Goal: Task Accomplishment & Management: Manage account settings

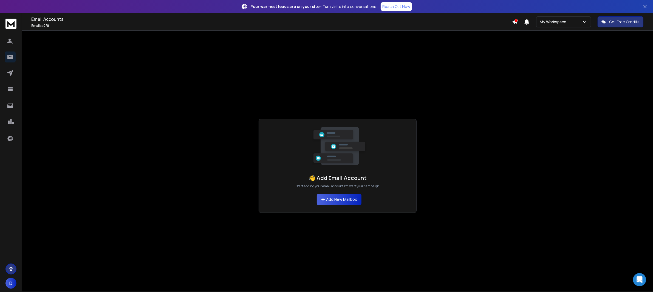
click at [647, 5] on icon at bounding box center [645, 6] width 5 height 5
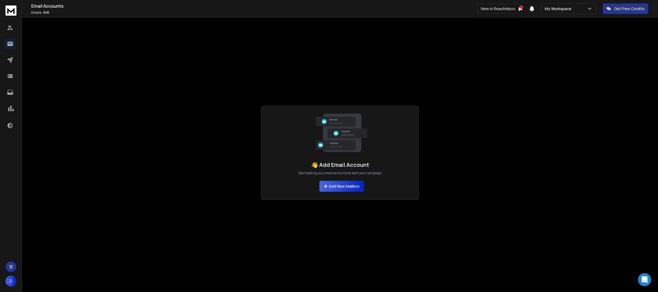
click at [525, 9] on div "My Workspace Get Free Credits" at bounding box center [582, 8] width 131 height 11
click at [521, 8] on icon at bounding box center [520, 9] width 4 height 4
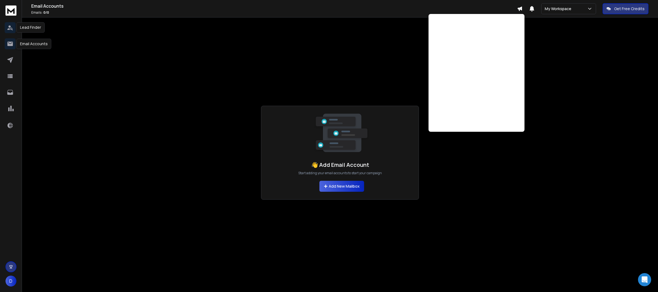
click at [9, 26] on circle at bounding box center [10, 27] width 2 height 2
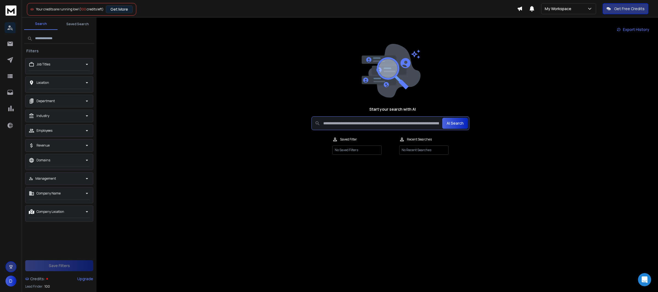
click at [118, 9] on button "Get More" at bounding box center [119, 9] width 27 height 8
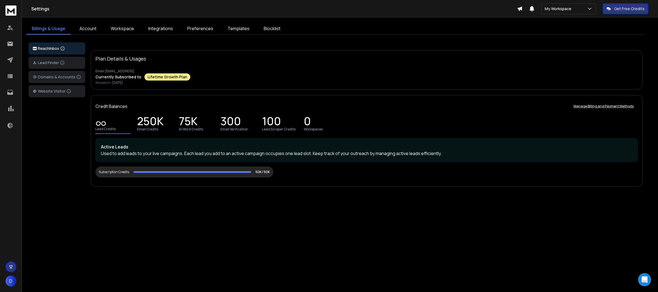
click at [52, 49] on button "ReachInbox" at bounding box center [57, 49] width 57 height 12
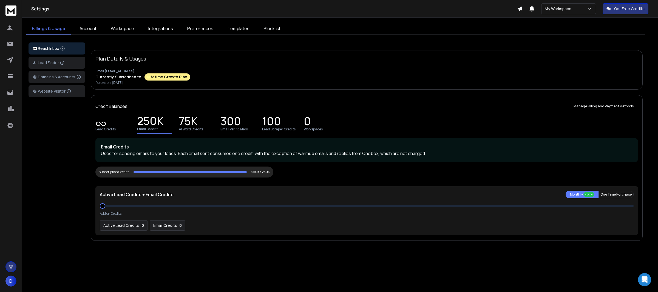
drag, startPoint x: 140, startPoint y: 118, endPoint x: 167, endPoint y: 121, distance: 27.6
click at [167, 121] on button "250K Email Credits" at bounding box center [154, 126] width 35 height 16
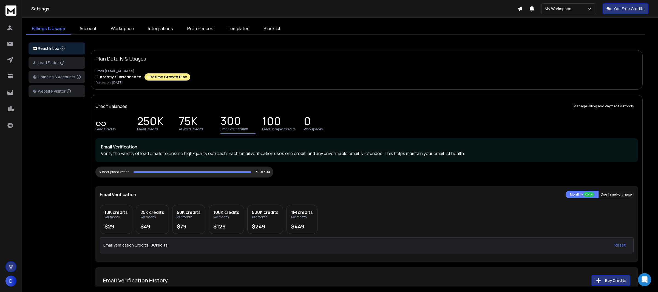
click at [243, 125] on button "300 Email Verification" at bounding box center [238, 126] width 35 height 16
click at [287, 127] on p "Lead Scraper Credits" at bounding box center [278, 129] width 33 height 4
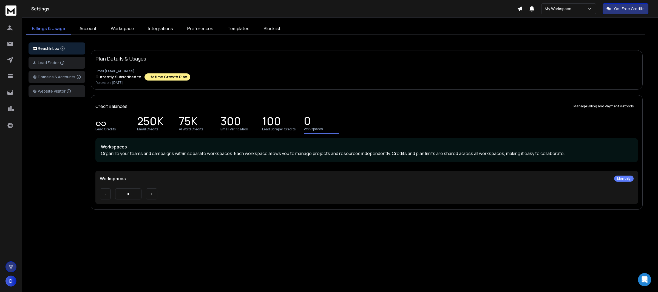
click at [311, 126] on button "0 Workspaces" at bounding box center [321, 126] width 35 height 16
click at [100, 126] on icon "button" at bounding box center [100, 123] width 11 height 11
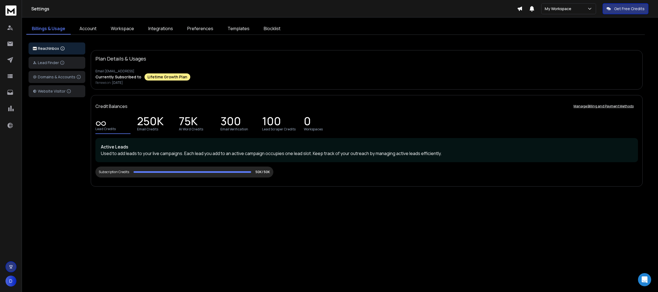
click at [94, 26] on link "Account" at bounding box center [88, 29] width 28 height 12
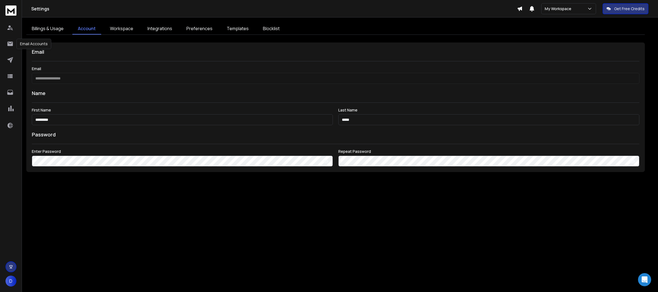
click at [57, 26] on link "Billings & Usage" at bounding box center [47, 29] width 43 height 12
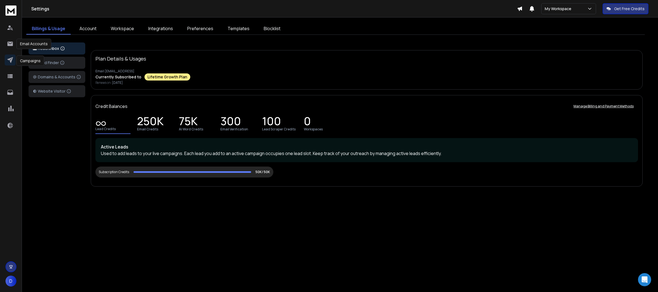
click at [7, 60] on icon at bounding box center [10, 60] width 7 height 7
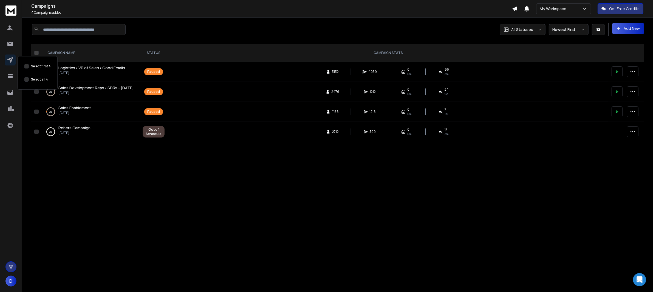
click at [35, 53] on button "Select first 4" at bounding box center [36, 53] width 4 height 4
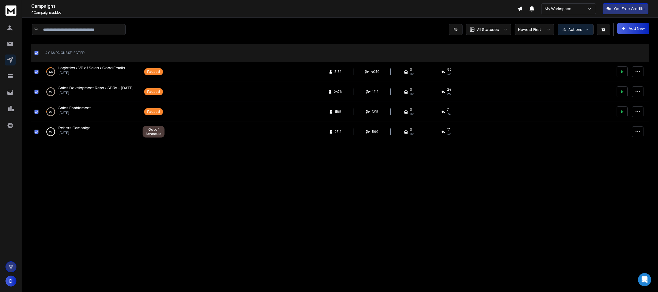
click at [563, 30] on button "Actions" at bounding box center [576, 29] width 36 height 11
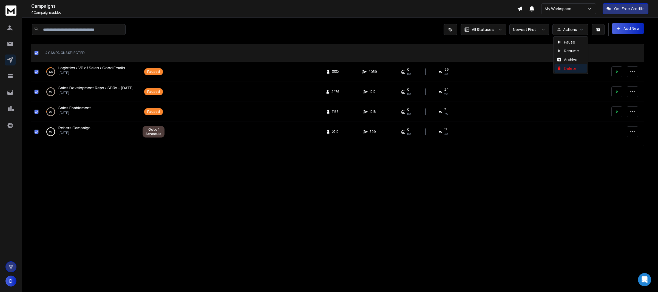
click at [567, 68] on p "Delete" at bounding box center [570, 68] width 13 height 5
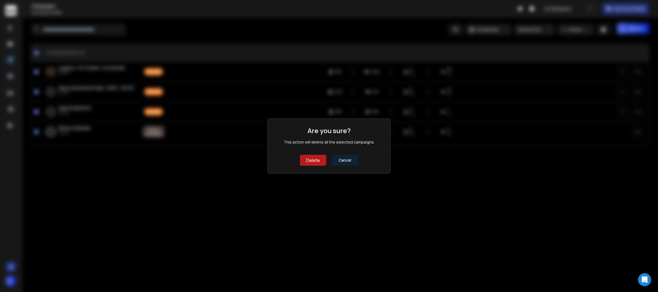
click at [305, 163] on button "delete" at bounding box center [313, 160] width 26 height 11
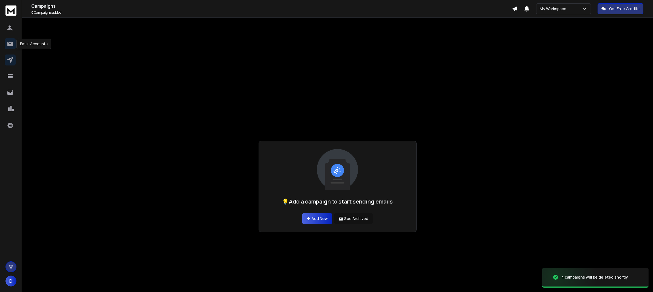
click at [9, 42] on icon at bounding box center [9, 44] width 5 height 4
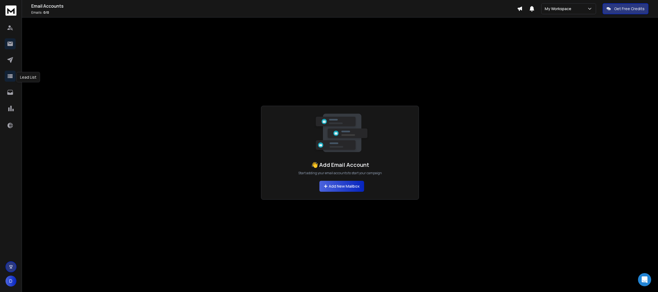
click at [5, 76] on link at bounding box center [10, 76] width 11 height 11
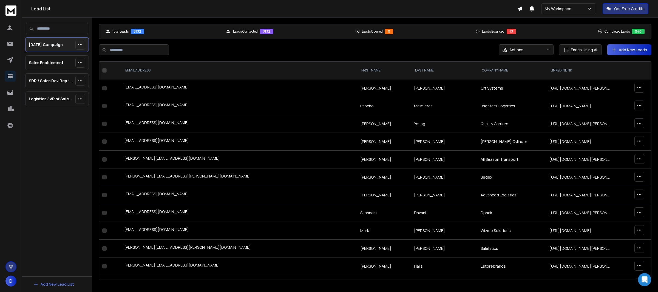
click at [81, 44] on icon "button" at bounding box center [80, 44] width 5 height 5
click at [80, 65] on p "Delete Lead List" at bounding box center [68, 65] width 30 height 5
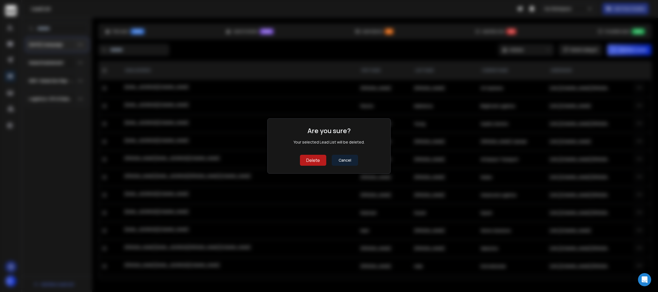
click at [308, 156] on button "Delete" at bounding box center [313, 160] width 26 height 11
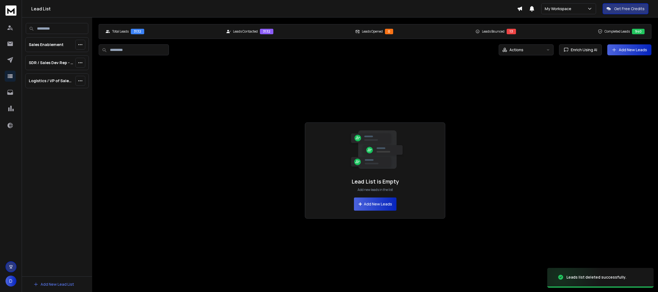
click at [81, 45] on icon "button" at bounding box center [80, 44] width 4 height 1
click at [71, 65] on p "Delete Lead List" at bounding box center [68, 65] width 30 height 5
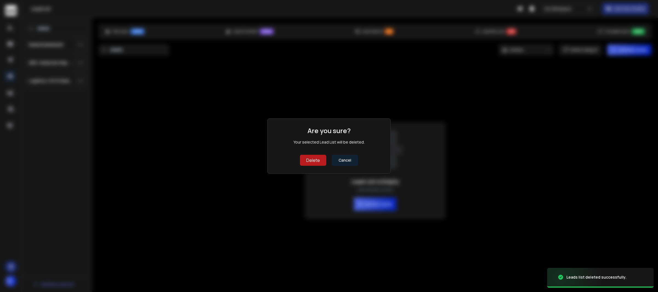
click at [315, 163] on button "Delete" at bounding box center [313, 160] width 26 height 11
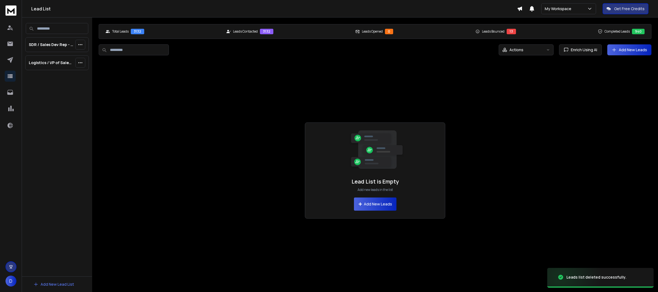
click at [77, 42] on button "button" at bounding box center [80, 45] width 10 height 10
click at [81, 64] on p "Delete Lead List" at bounding box center [68, 65] width 30 height 5
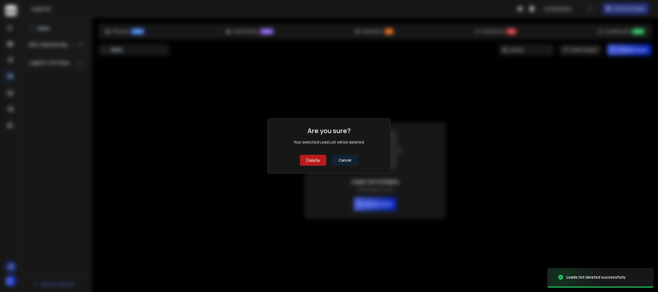
click at [313, 158] on button "Delete" at bounding box center [313, 160] width 26 height 11
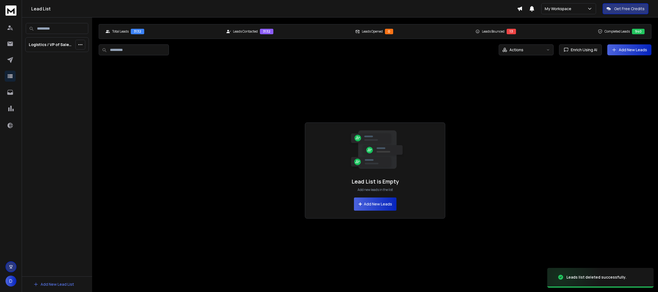
click at [82, 41] on button "button" at bounding box center [80, 45] width 10 height 10
click at [77, 63] on p "Delete Lead List" at bounding box center [68, 65] width 30 height 5
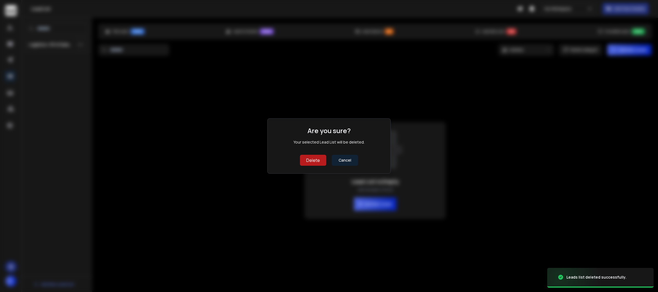
click at [310, 159] on button "Delete" at bounding box center [313, 160] width 26 height 11
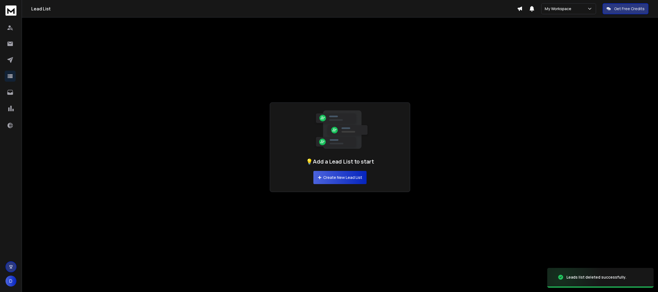
click at [275, 160] on div "💡Add a Lead List to start Create New Lead List" at bounding box center [340, 148] width 140 height 90
click at [8, 27] on icon at bounding box center [10, 27] width 7 height 7
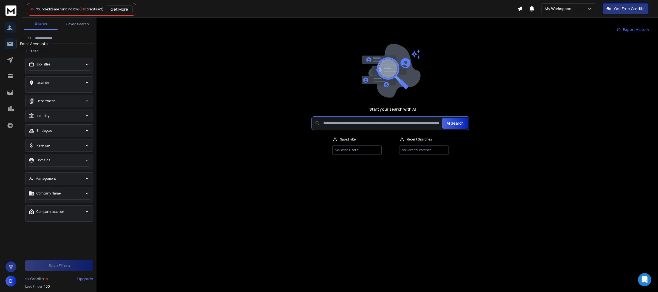
click at [7, 44] on icon at bounding box center [9, 44] width 5 height 4
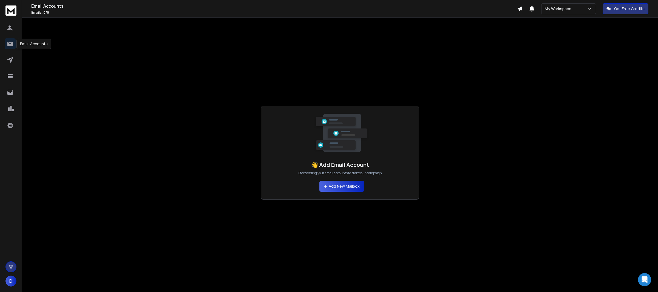
drag, startPoint x: 345, startPoint y: 148, endPoint x: 165, endPoint y: 135, distance: 180.4
click at [253, 152] on div "👋 Add Email Account Start adding your email accounts to start your campaign Add…" at bounding box center [340, 153] width 619 height 94
click at [12, 23] on link at bounding box center [10, 27] width 11 height 11
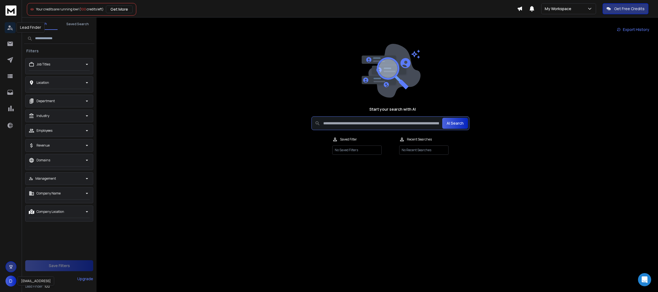
click at [11, 278] on span "D" at bounding box center [10, 281] width 11 height 11
click at [11, 265] on icon at bounding box center [10, 267] width 3 height 4
click at [7, 44] on icon at bounding box center [10, 44] width 7 height 7
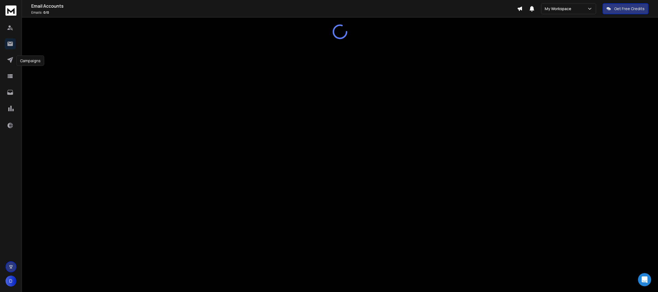
click at [14, 66] on div at bounding box center [11, 61] width 13 height 13
click at [9, 63] on icon at bounding box center [10, 60] width 7 height 7
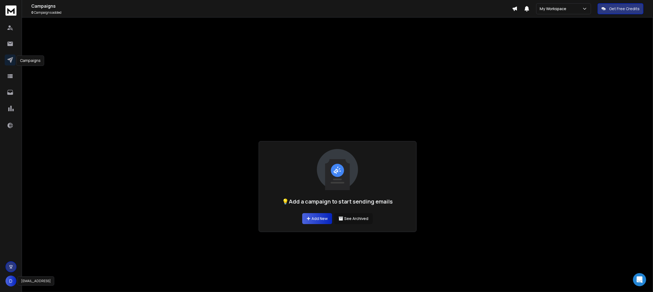
click at [15, 284] on span "D" at bounding box center [10, 281] width 11 height 11
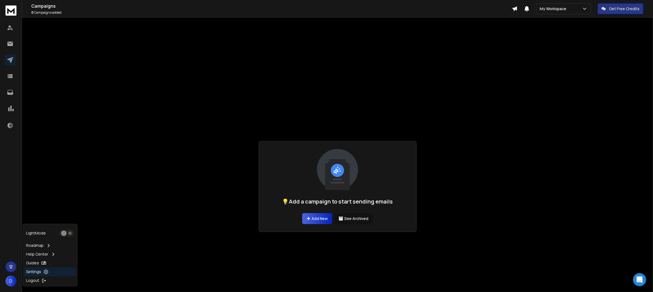
click at [31, 270] on p "Settings" at bounding box center [33, 272] width 15 height 5
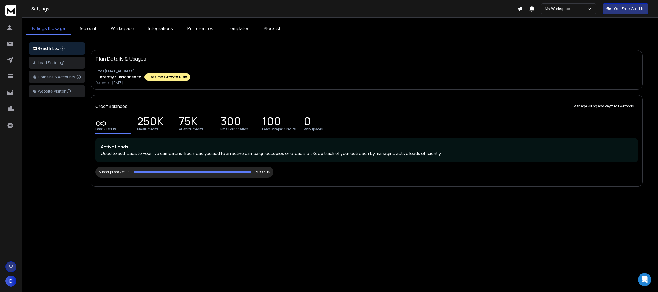
click at [158, 78] on div "Lifetime Growth Plan" at bounding box center [168, 77] width 46 height 7
click at [191, 88] on div "Plan Details & Usages Email: [EMAIL_ADDRESS] Currently Subscribed to Lifetime G…" at bounding box center [367, 69] width 552 height 39
click at [337, 83] on p "Renews on: [DATE]" at bounding box center [366, 83] width 543 height 4
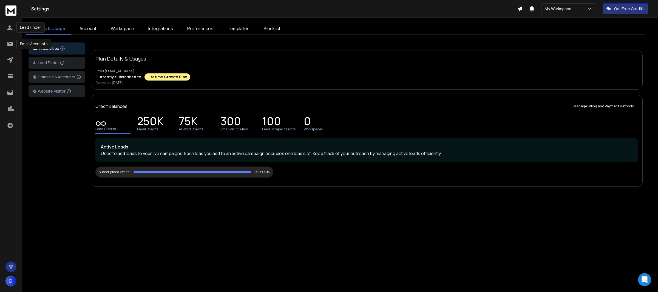
click at [13, 50] on div at bounding box center [11, 44] width 13 height 13
click at [10, 49] on link at bounding box center [10, 43] width 11 height 11
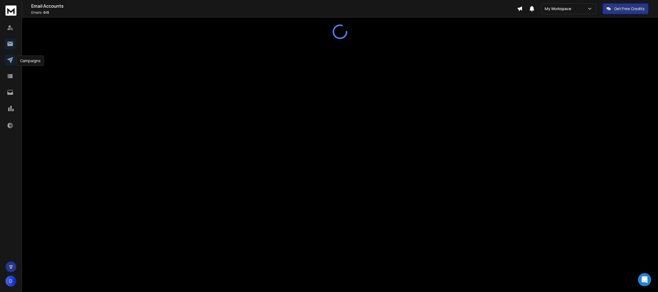
click at [6, 64] on link at bounding box center [10, 60] width 11 height 11
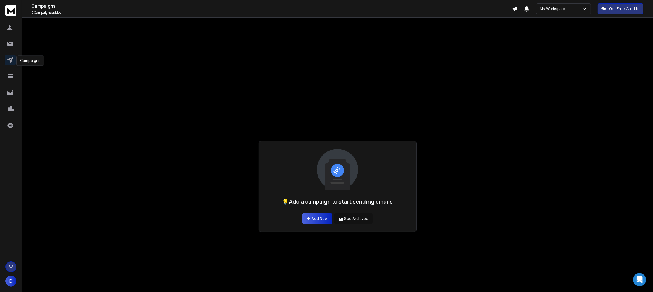
click at [7, 62] on icon at bounding box center [10, 60] width 7 height 7
click at [15, 281] on span "D" at bounding box center [10, 281] width 11 height 11
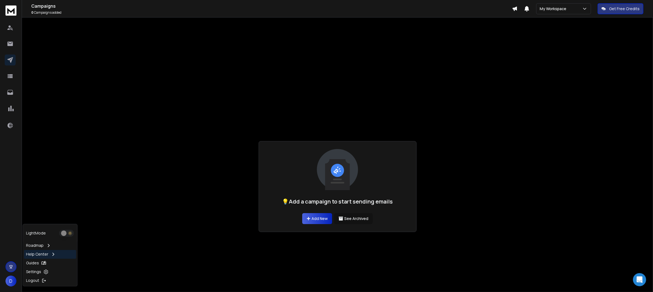
click at [154, 209] on div "💡Add a campaign to start sending emails Add New See Archived" at bounding box center [338, 186] width 614 height 257
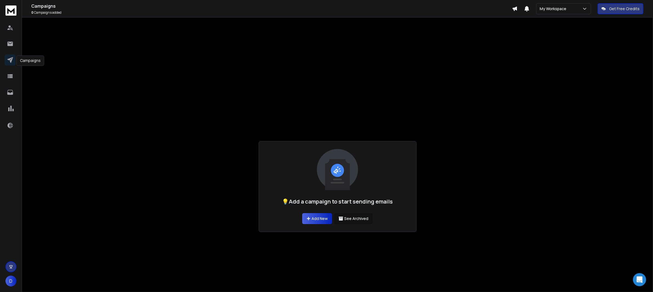
click at [12, 59] on icon at bounding box center [10, 60] width 6 height 6
click at [106, 90] on div "💡Add a campaign to start sending emails Add New See Archived" at bounding box center [338, 186] width 614 height 257
click at [10, 28] on icon at bounding box center [9, 29] width 5 height 3
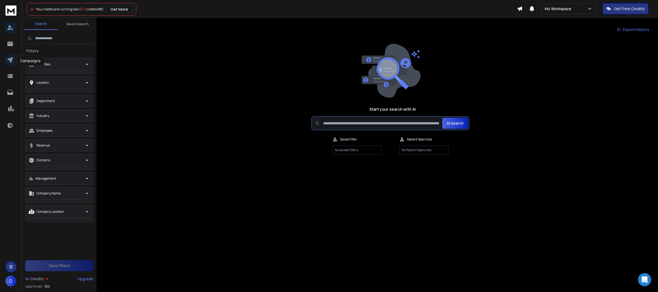
click at [15, 61] on link at bounding box center [10, 60] width 11 height 11
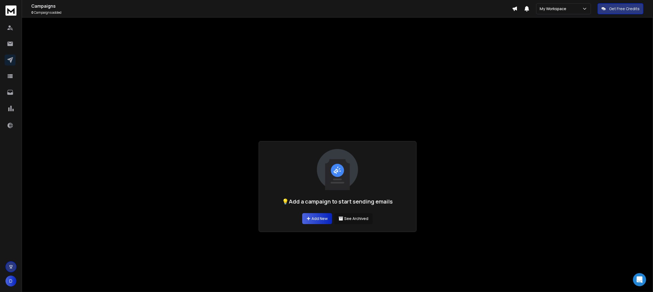
drag, startPoint x: 345, startPoint y: 168, endPoint x: 272, endPoint y: 151, distance: 74.9
click at [272, 151] on div "💡Add a campaign to start sending emails Add New See Archived" at bounding box center [338, 186] width 142 height 75
click at [154, 113] on div "💡Add a campaign to start sending emails Add New See Archived" at bounding box center [338, 186] width 614 height 257
click at [100, 71] on div "💡Add a campaign to start sending emails Add New See Archived" at bounding box center [338, 186] width 614 height 257
click at [201, 139] on div "💡Add a campaign to start sending emails Add New See Archived" at bounding box center [338, 186] width 614 height 257
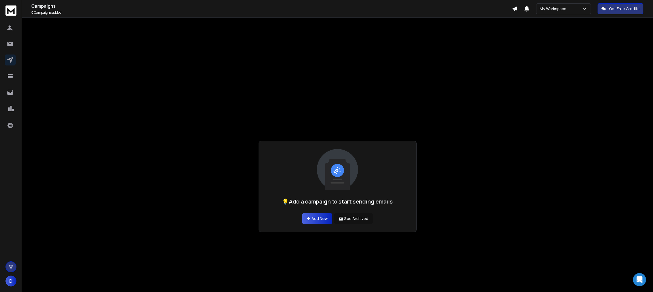
drag, startPoint x: 187, startPoint y: 101, endPoint x: 417, endPoint y: 2, distance: 250.3
click at [0, 0] on div "D Campaigns 0 Campaigns added My Workspace Get Free Credits 💡Add a campaign to …" at bounding box center [326, 160] width 653 height 321
